Goal: Navigation & Orientation: Find specific page/section

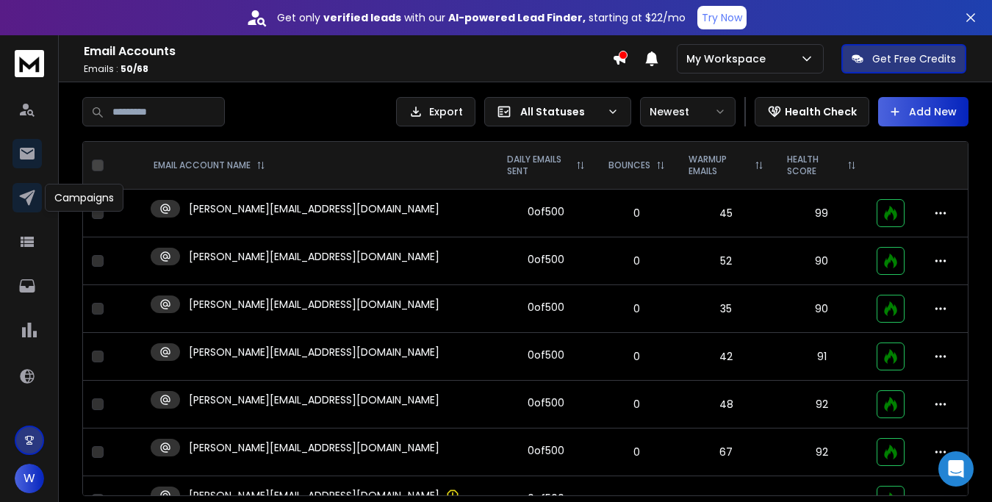
click at [35, 202] on icon at bounding box center [27, 198] width 18 height 18
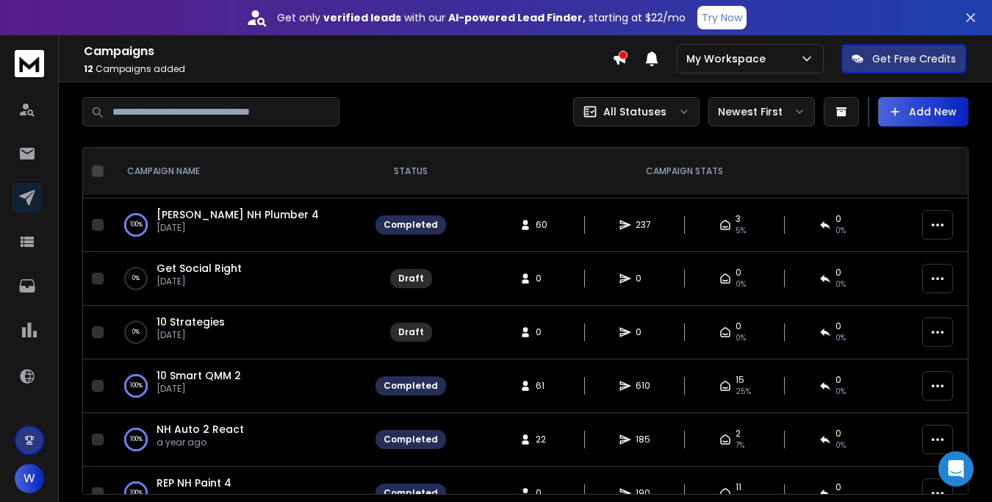
scroll to position [356, 0]
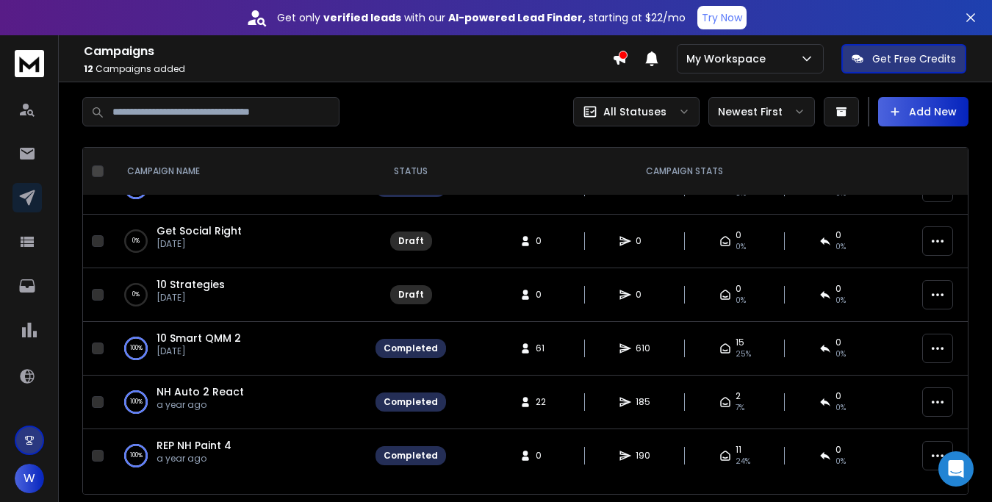
click at [204, 283] on span "10 Strategies" at bounding box center [191, 284] width 68 height 15
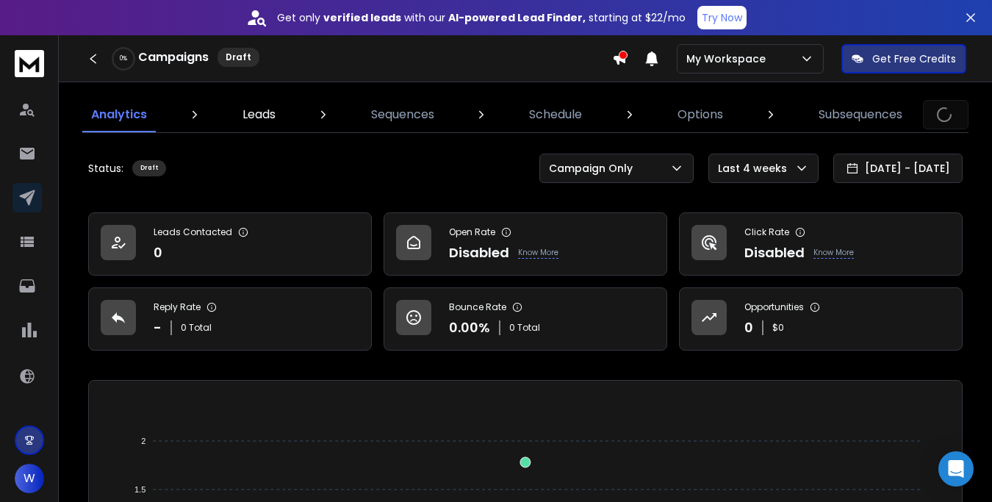
click at [268, 114] on p "Leads" at bounding box center [259, 115] width 33 height 18
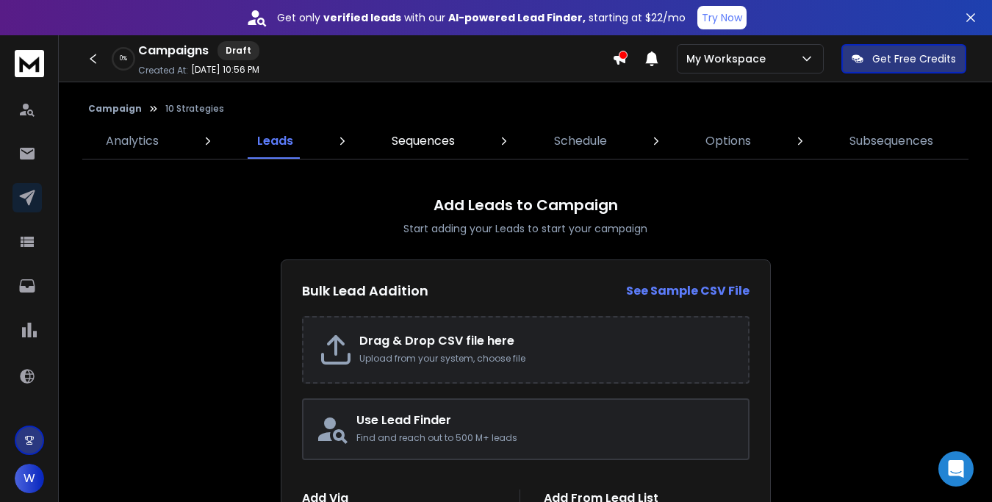
click at [406, 145] on p "Sequences" at bounding box center [423, 141] width 63 height 18
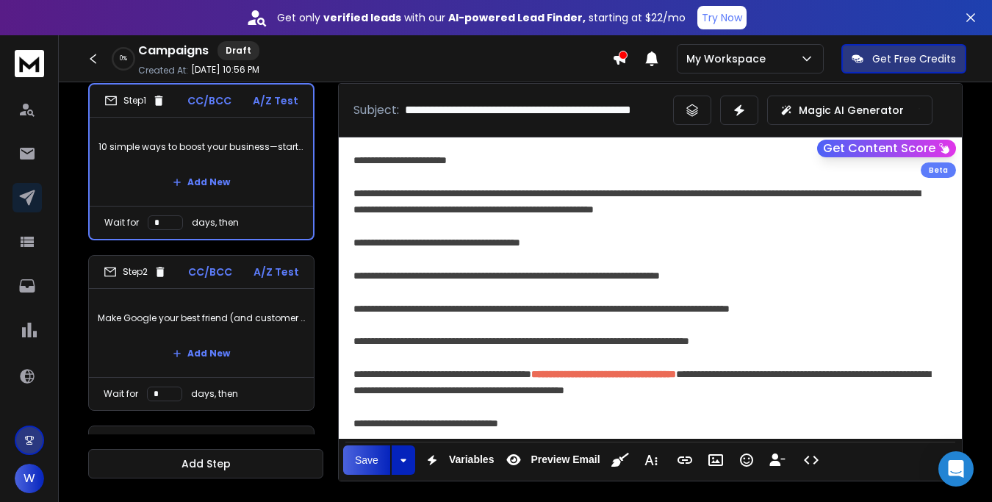
scroll to position [94, 0]
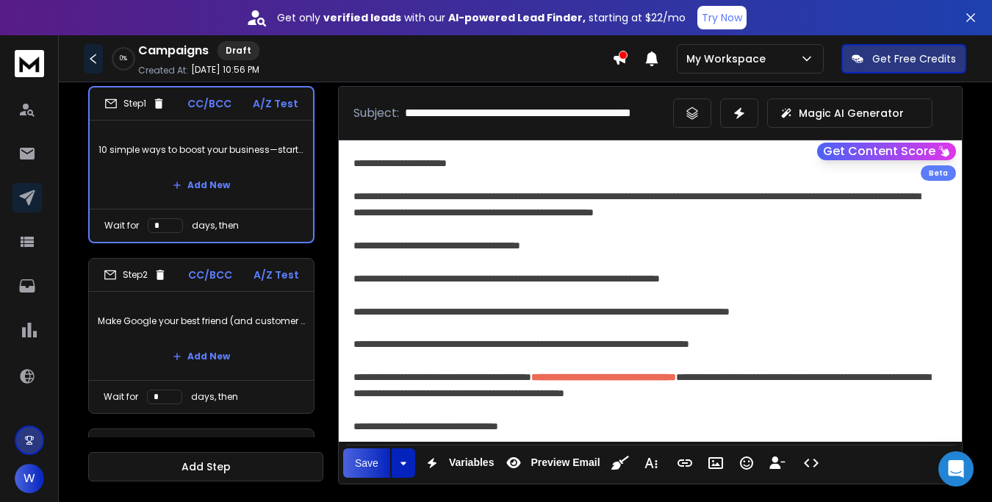
click at [100, 67] on button at bounding box center [93, 58] width 19 height 29
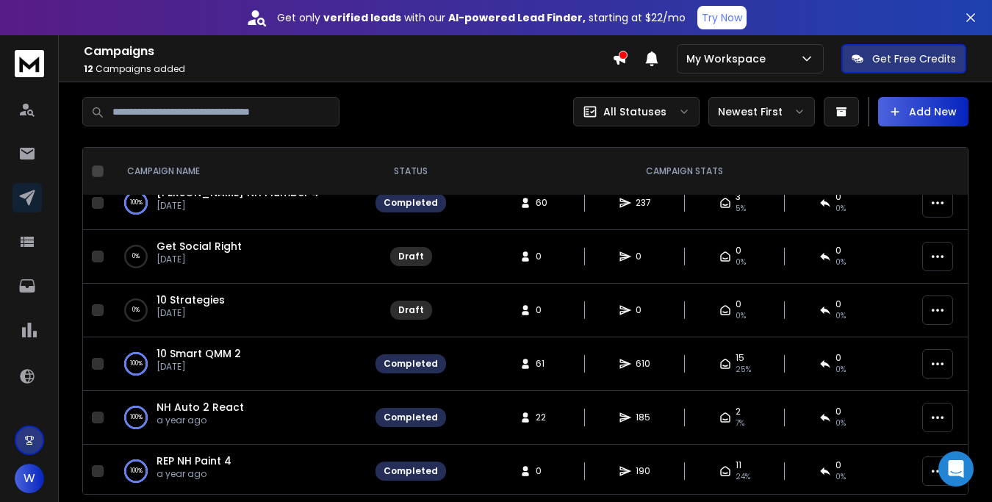
scroll to position [356, 0]
